Goal: Communication & Community: Answer question/provide support

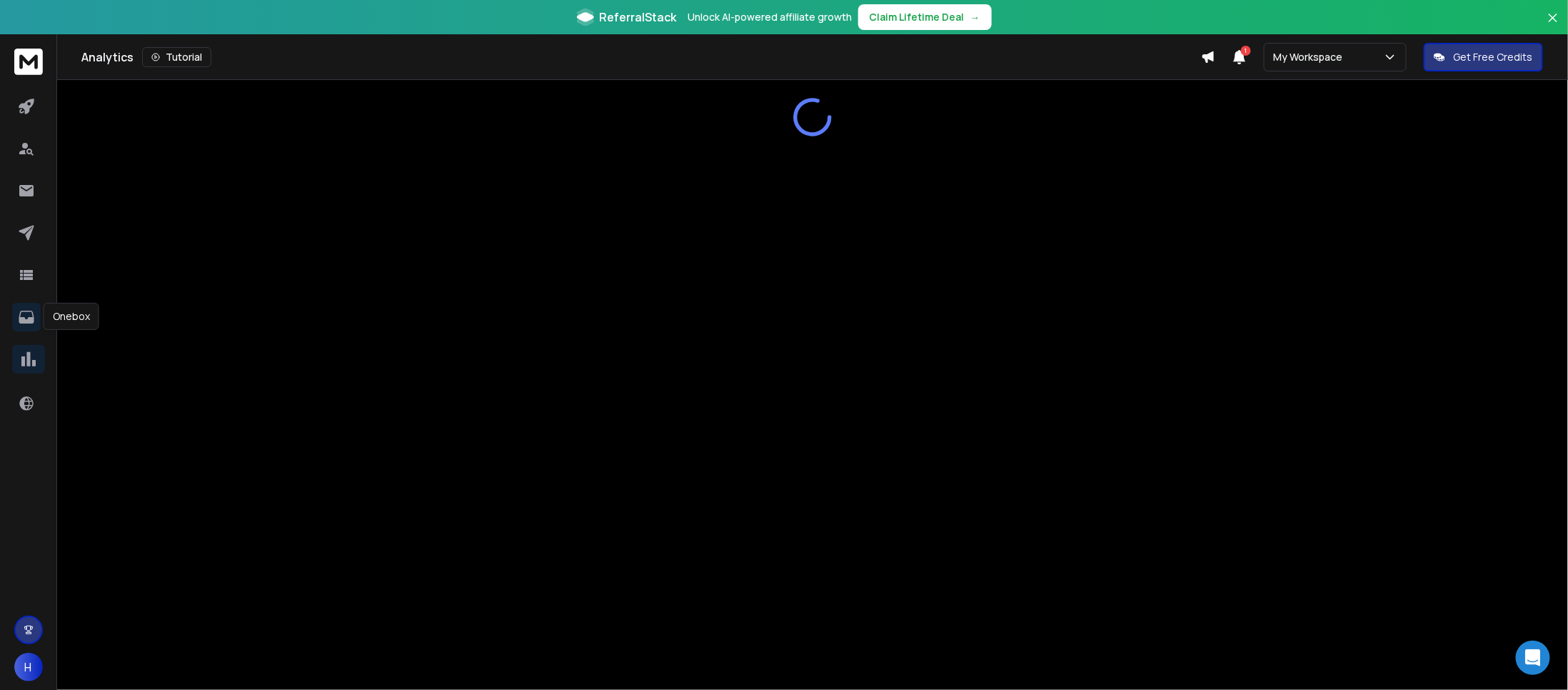
click at [29, 321] on icon at bounding box center [26, 317] width 15 height 13
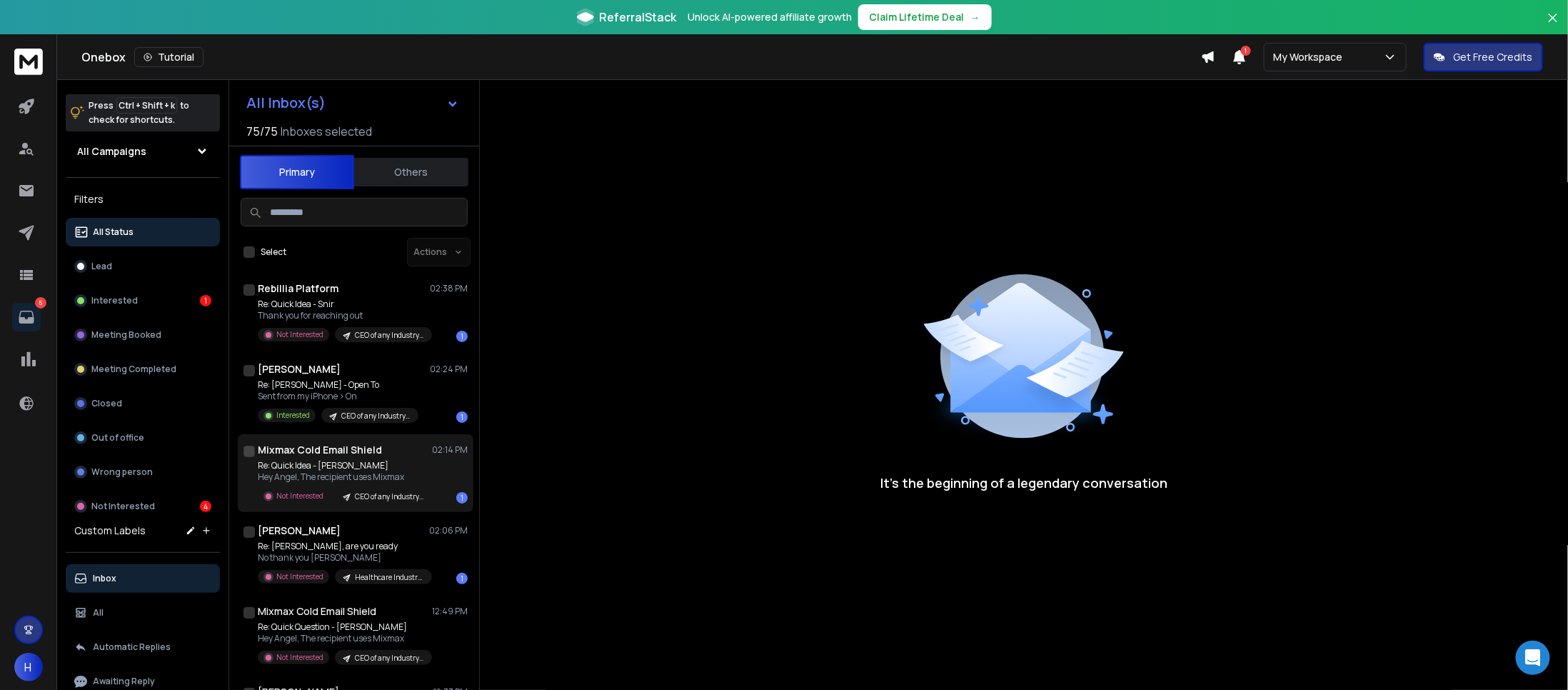
scroll to position [143, 0]
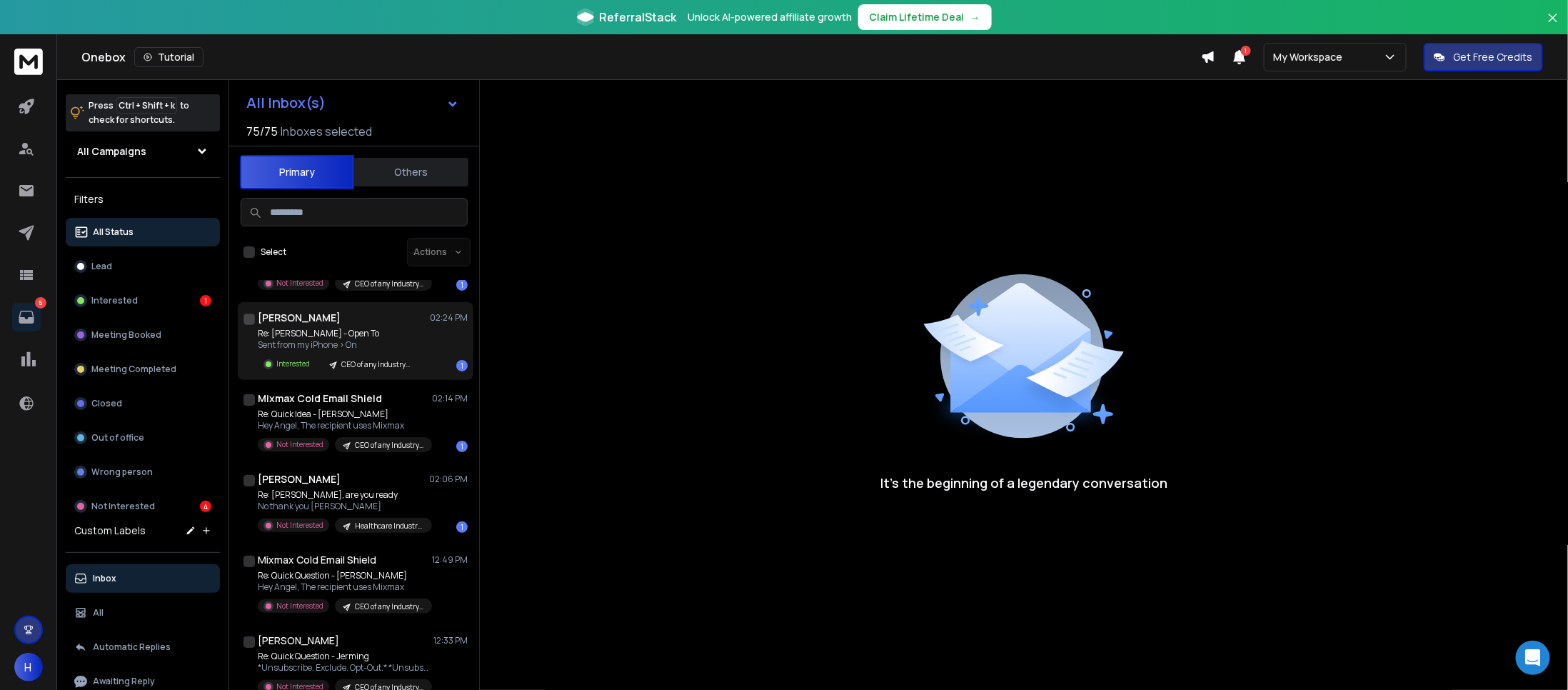
click at [386, 324] on div "[PERSON_NAME] 02:24 PM" at bounding box center [363, 318] width 210 height 15
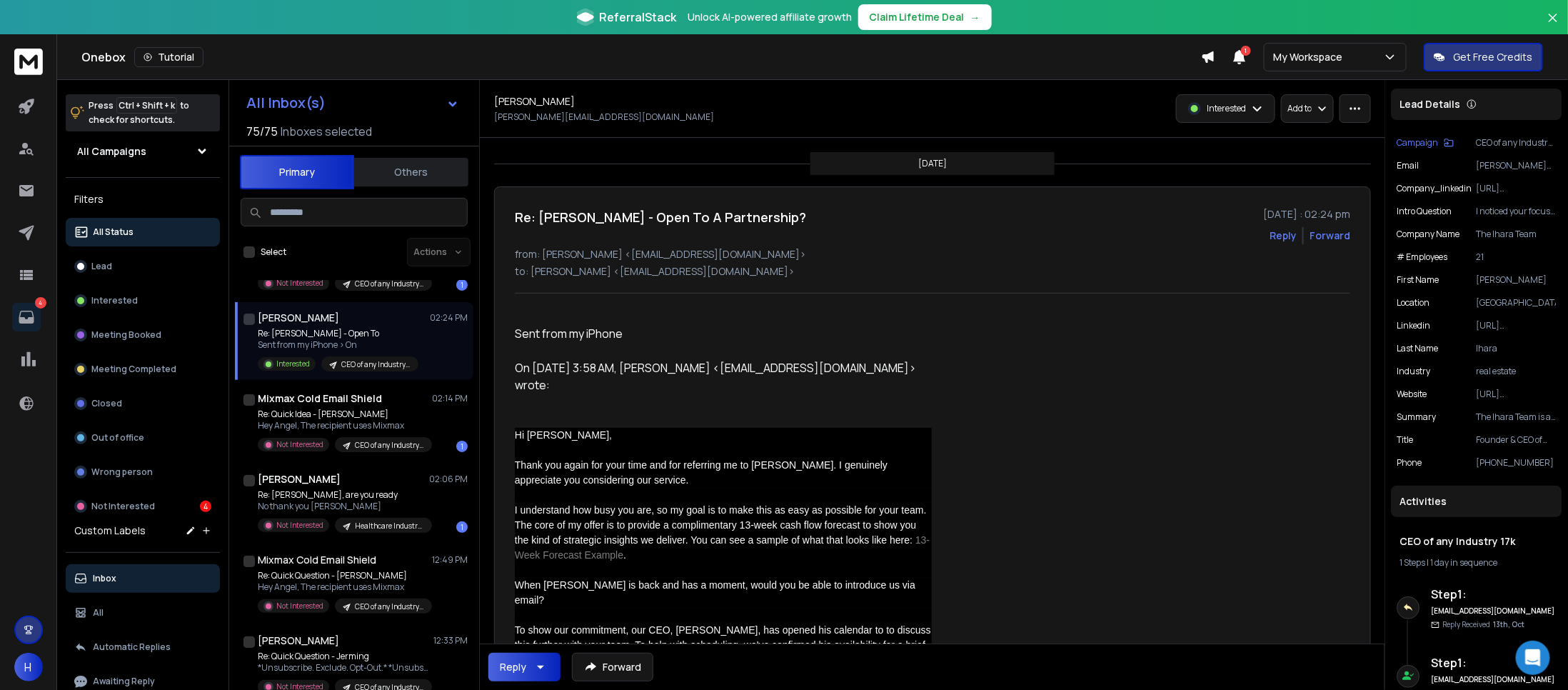
click at [389, 336] on p "Re: [PERSON_NAME] - Open To" at bounding box center [338, 333] width 160 height 11
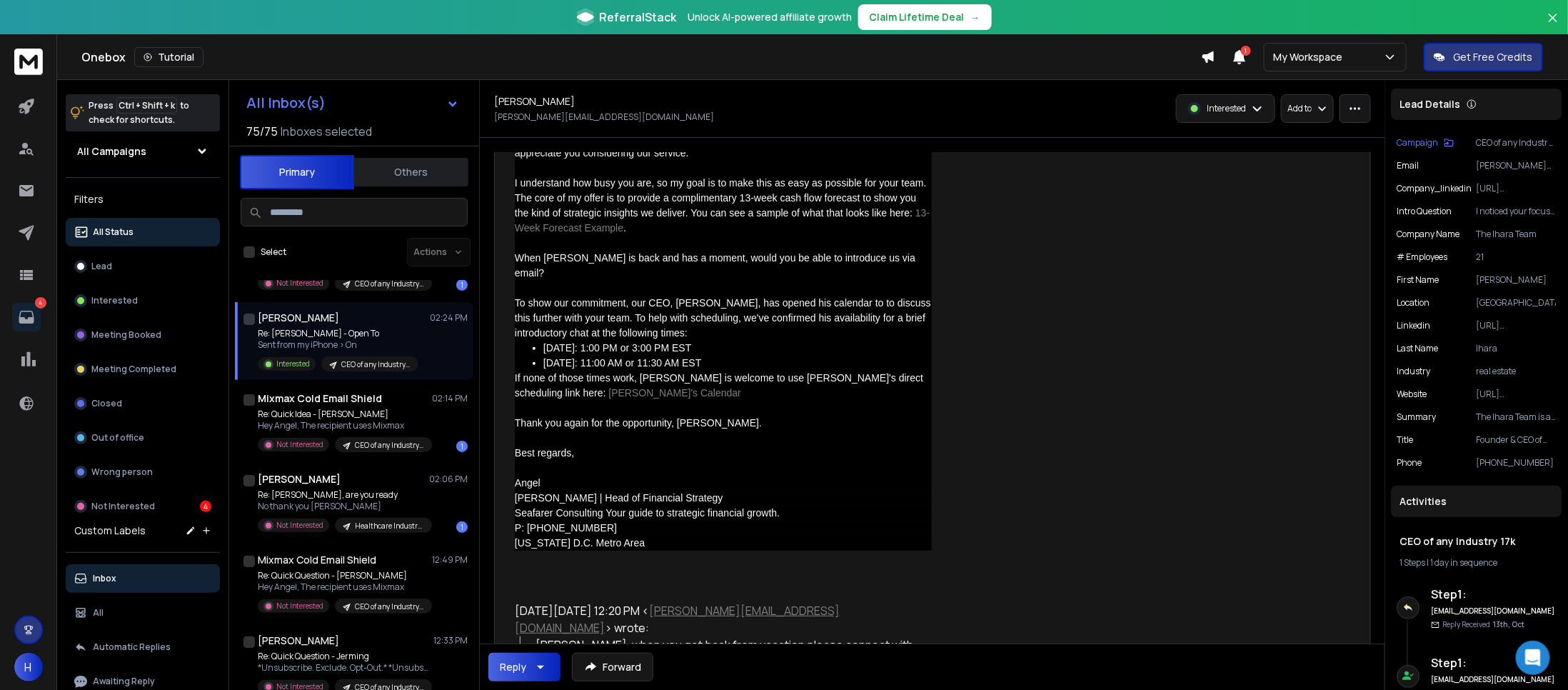
scroll to position [0, 0]
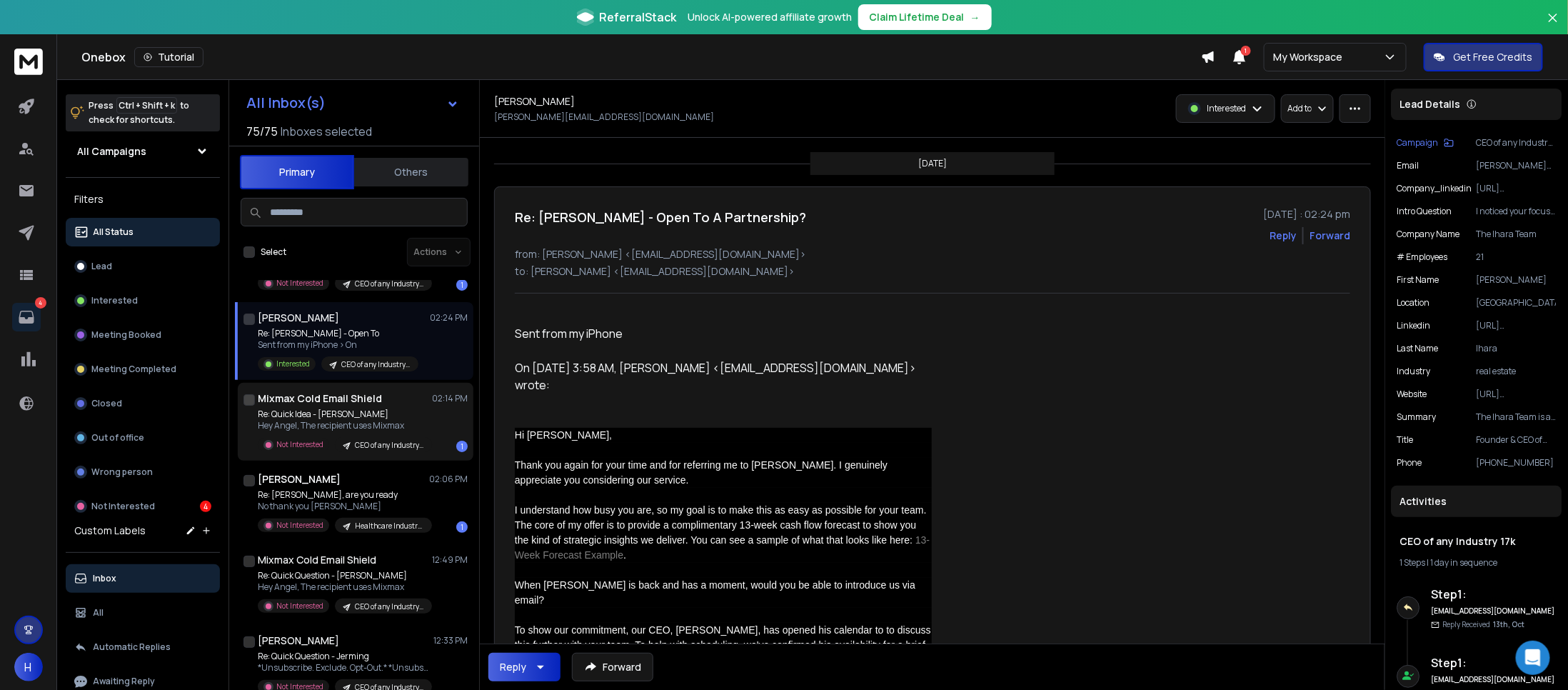
click at [392, 426] on p "Hey Angel, The recipient uses Mixmax" at bounding box center [343, 425] width 171 height 11
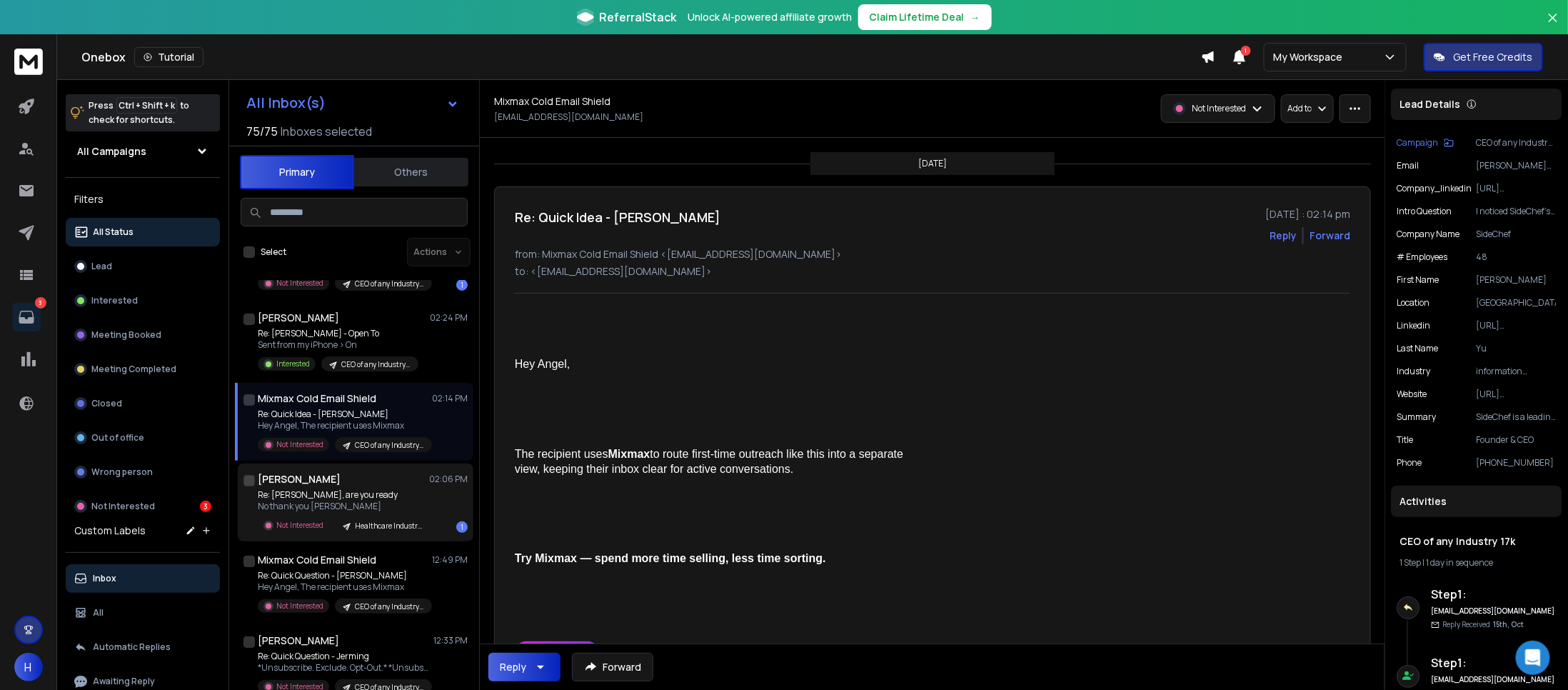
click at [421, 482] on div "[PERSON_NAME] 02:06 PM" at bounding box center [363, 479] width 210 height 15
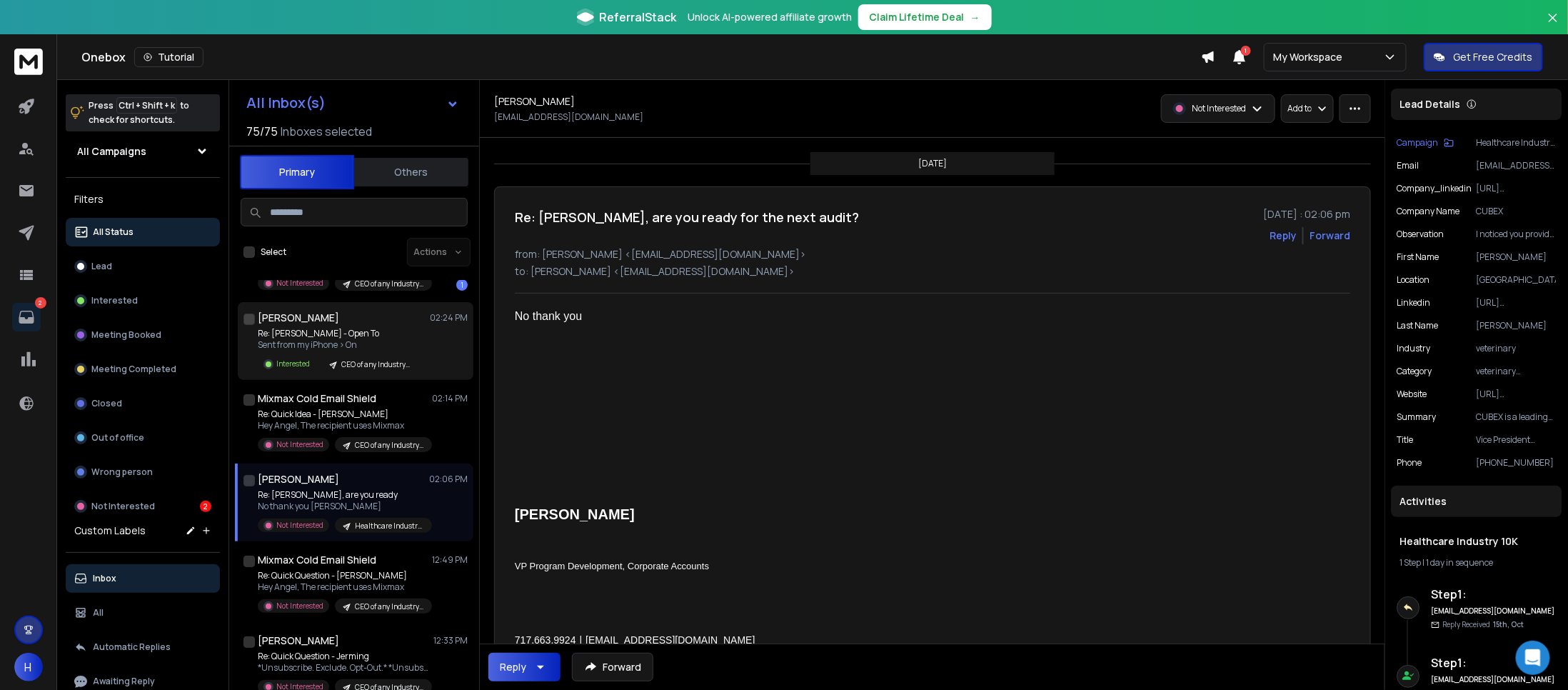
click at [414, 348] on p "Sent from my iPhone > On" at bounding box center [338, 345] width 160 height 11
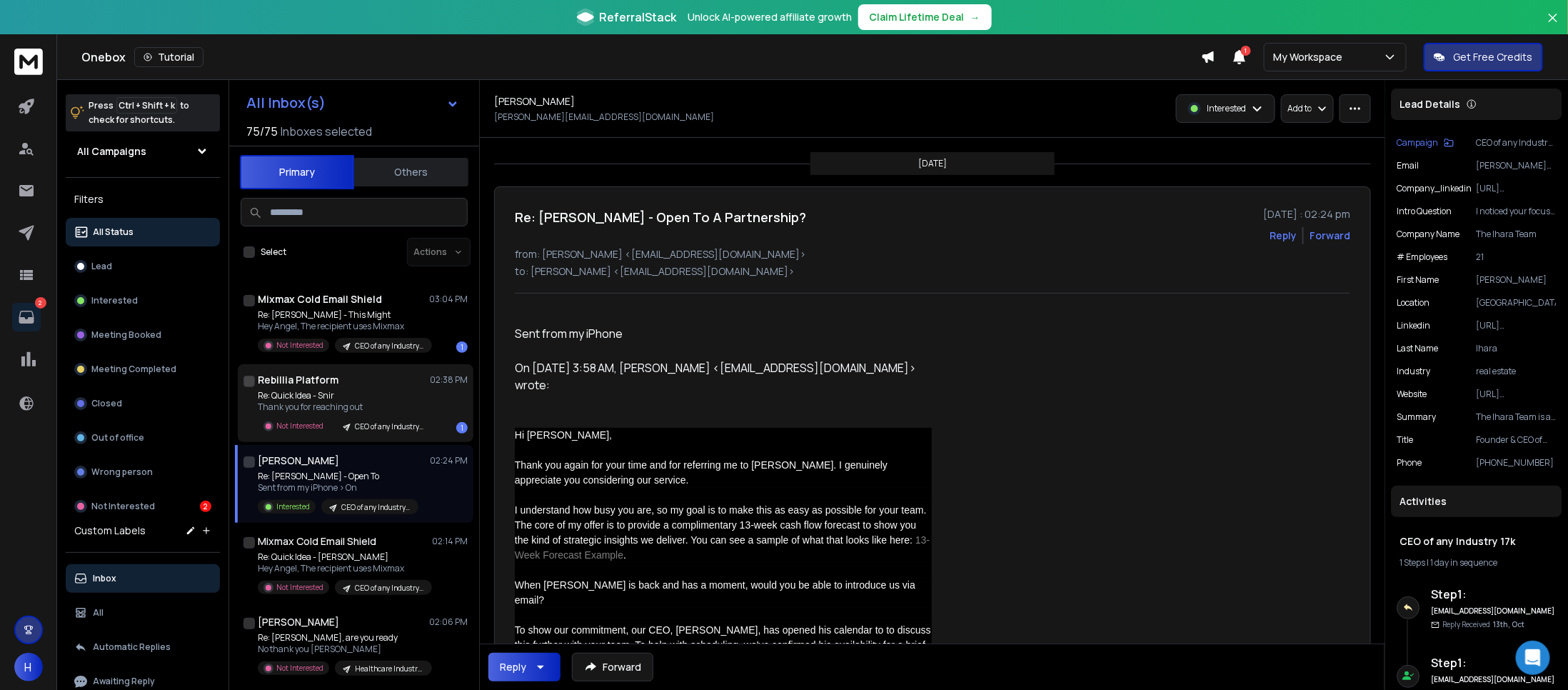
click at [381, 377] on div "Rebillia Platform 02:38 PM" at bounding box center [363, 380] width 210 height 15
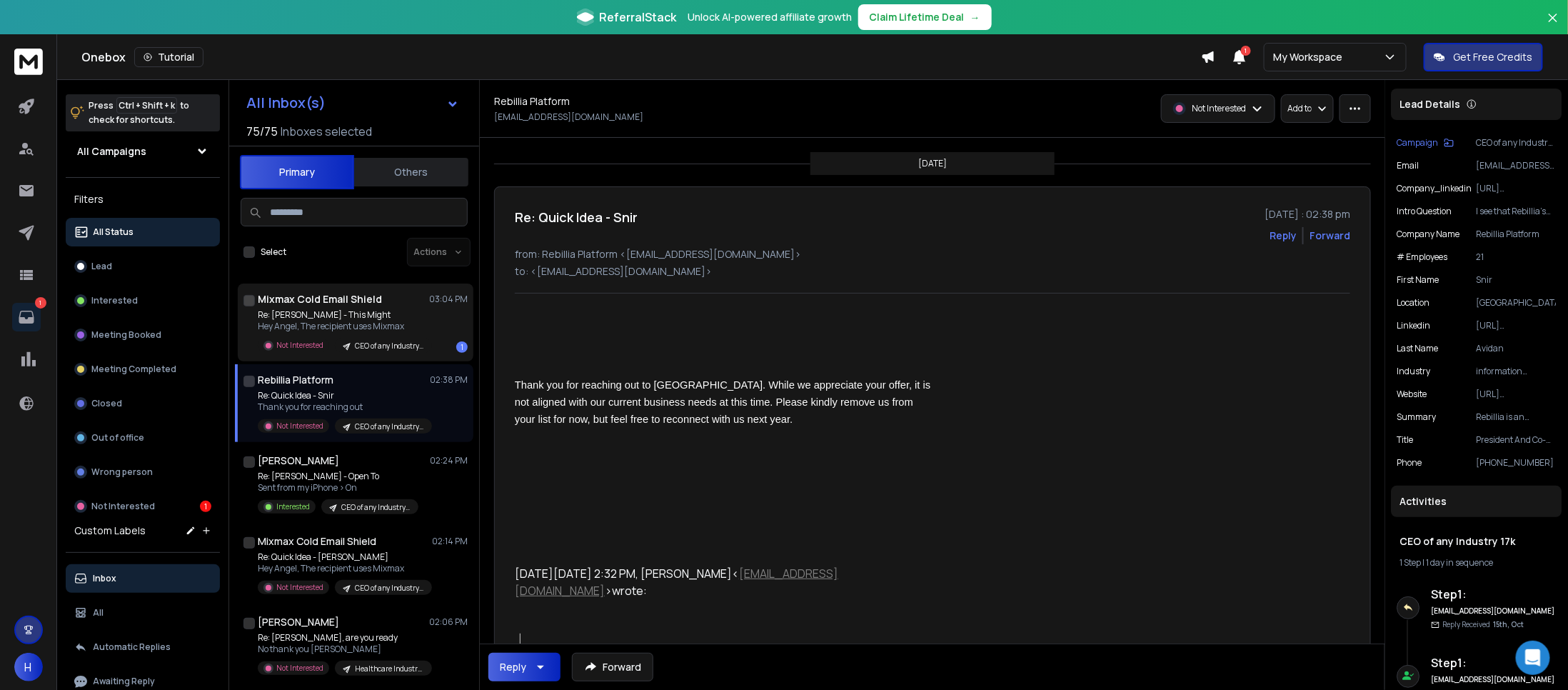
click at [418, 327] on p "Hey Angel, The recipient uses Mixmax" at bounding box center [343, 326] width 171 height 11
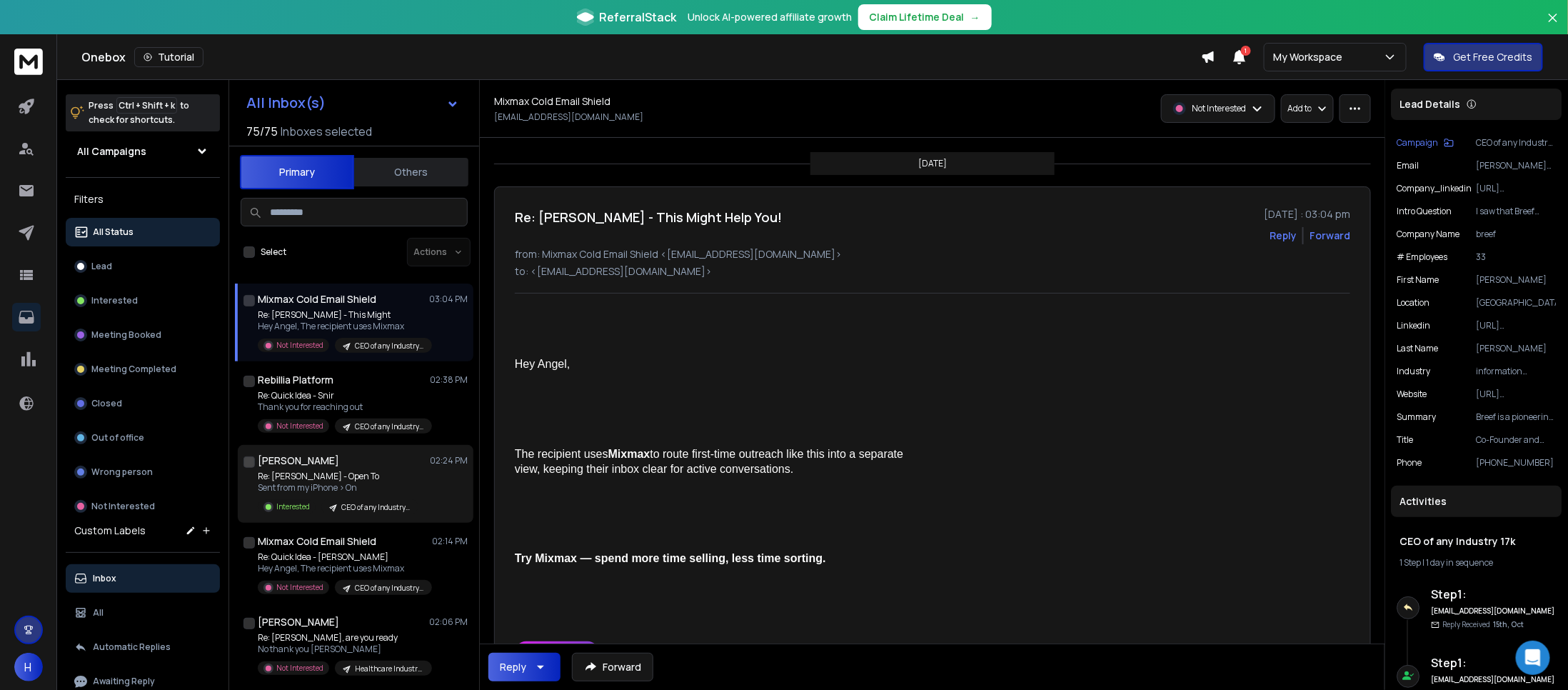
click at [356, 461] on div "[PERSON_NAME] 02:24 PM" at bounding box center [363, 460] width 210 height 15
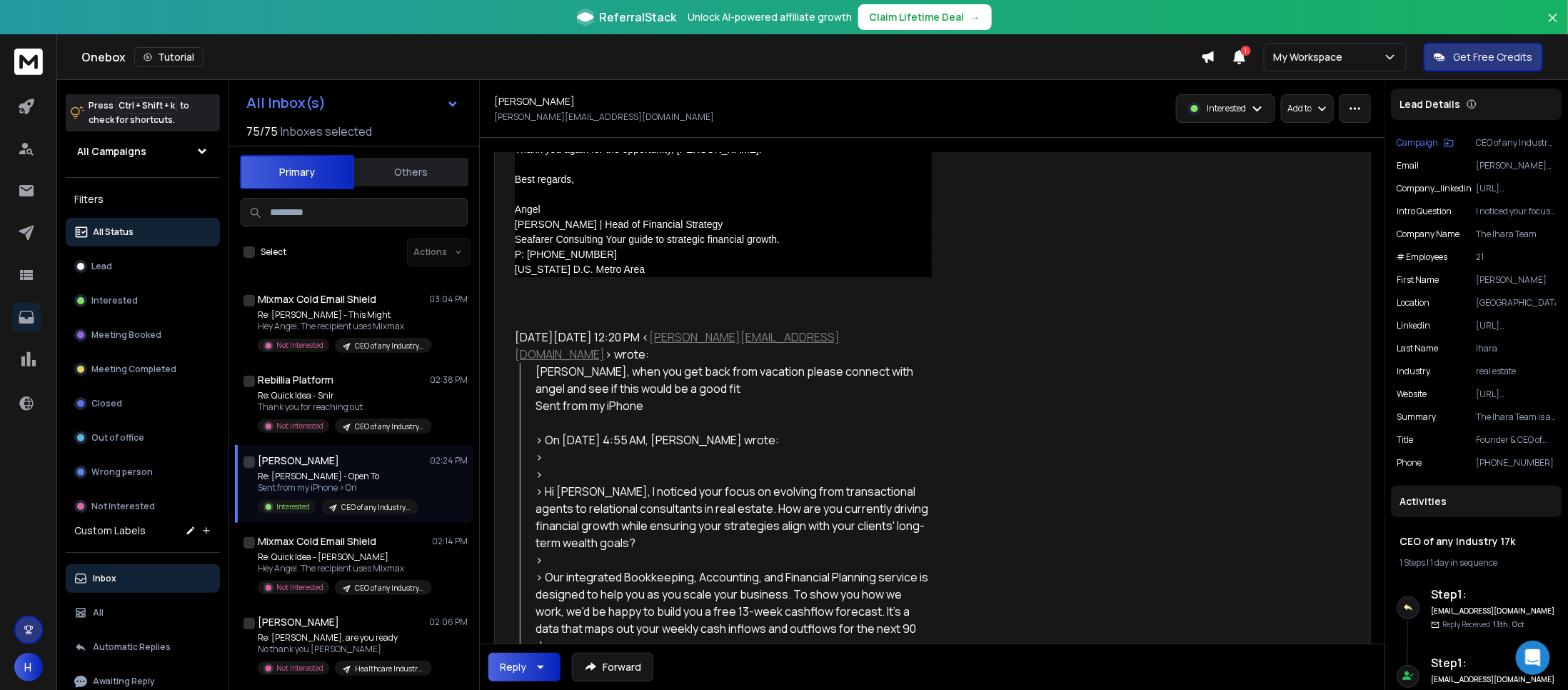
scroll to position [714, 0]
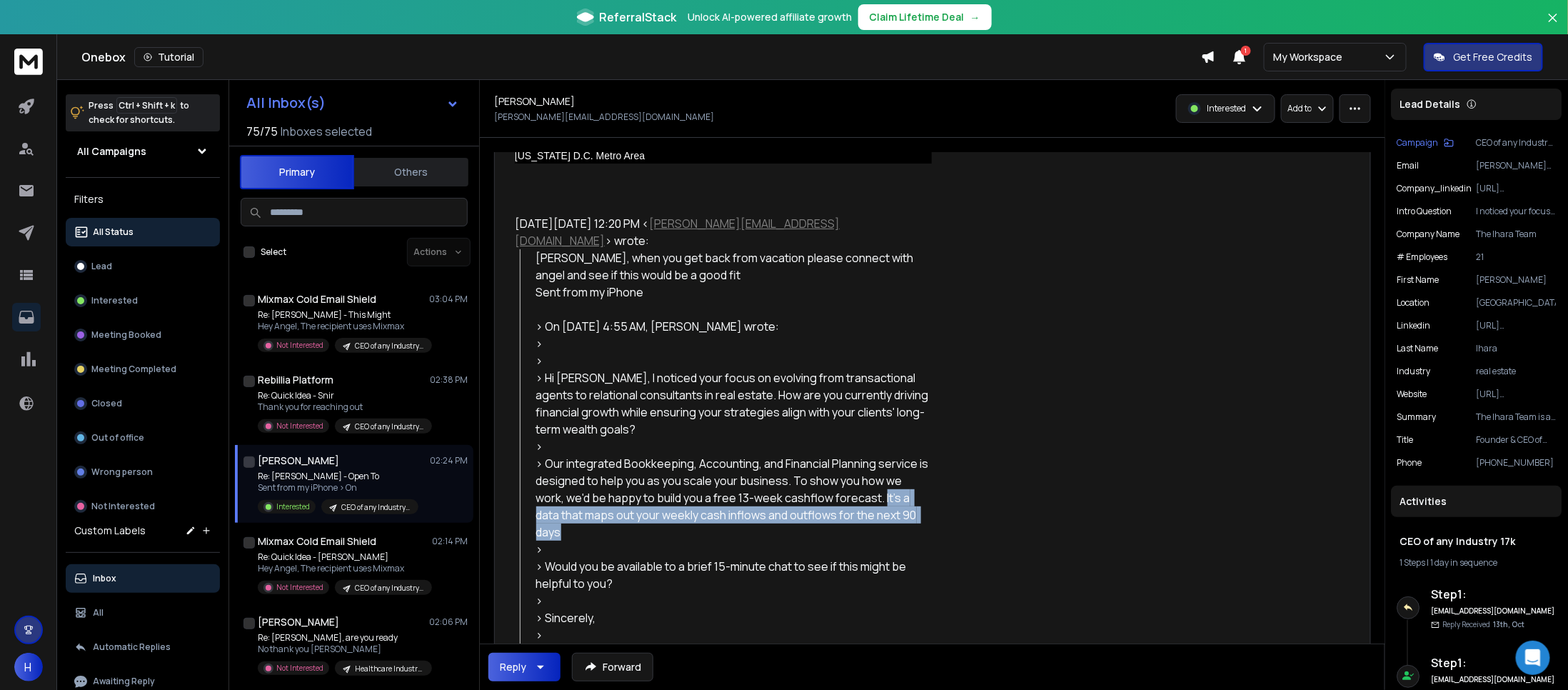
copy div "It’s a data that maps out your weekly cash inflows and outflows for the next 90…"
drag, startPoint x: 851, startPoint y: 467, endPoint x: 892, endPoint y: 488, distance: 46.1
click at [893, 489] on div "[PERSON_NAME], when you get back from vacation please connect with angel and se…" at bounding box center [725, 514] width 412 height 531
